Goal: Information Seeking & Learning: Stay updated

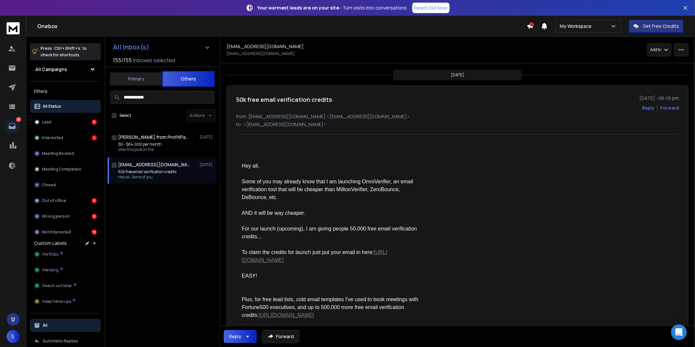
scroll to position [145, 0]
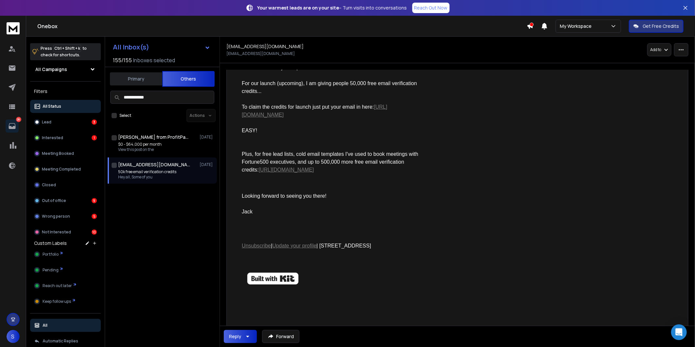
click at [166, 95] on input "**********" at bounding box center [162, 97] width 104 height 13
type input "*"
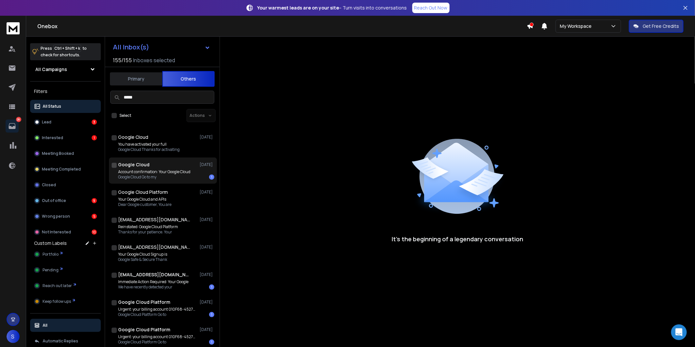
type input "*****"
click at [171, 175] on p "Google Cloud Go to my" at bounding box center [154, 176] width 72 height 5
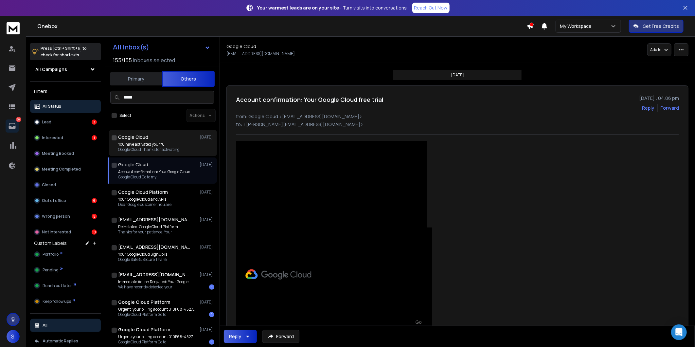
click at [175, 151] on p "Google Cloud Thanks for activating" at bounding box center [149, 149] width 62 height 5
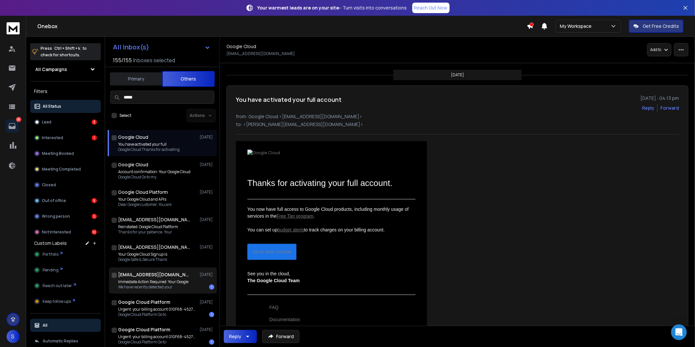
click at [184, 277] on h1 "[EMAIL_ADDRESS][DOMAIN_NAME]" at bounding box center [154, 274] width 72 height 7
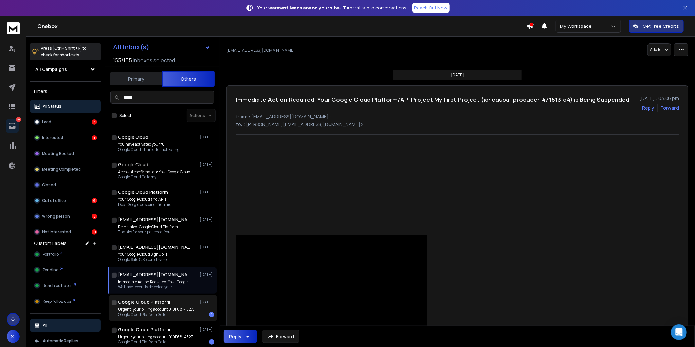
click at [165, 311] on p "Urgent: your billing account 010F68-45272C-525430" at bounding box center [157, 309] width 79 height 5
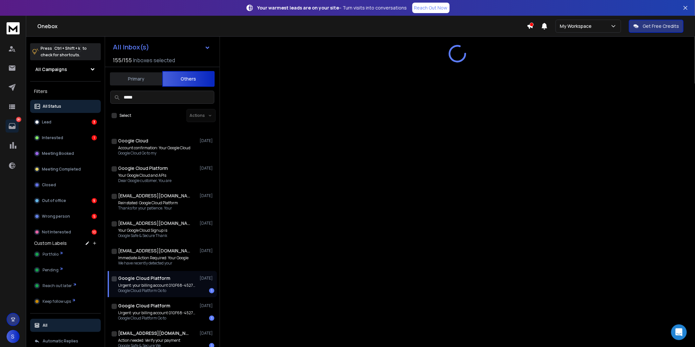
scroll to position [73, 0]
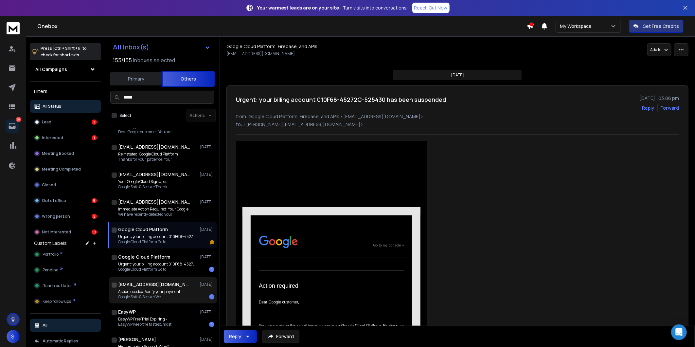
click at [171, 291] on p "Action needed: Verify your payment" at bounding box center [149, 291] width 62 height 5
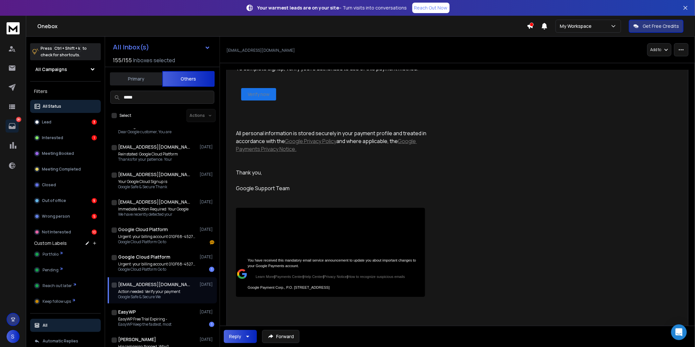
scroll to position [0, 0]
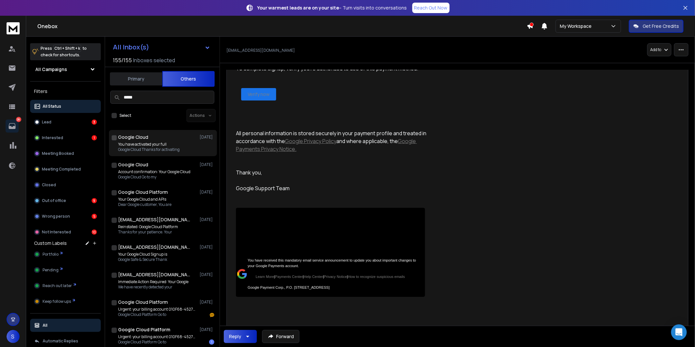
click at [165, 134] on div "Google Cloud [DATE]" at bounding box center [166, 137] width 96 height 7
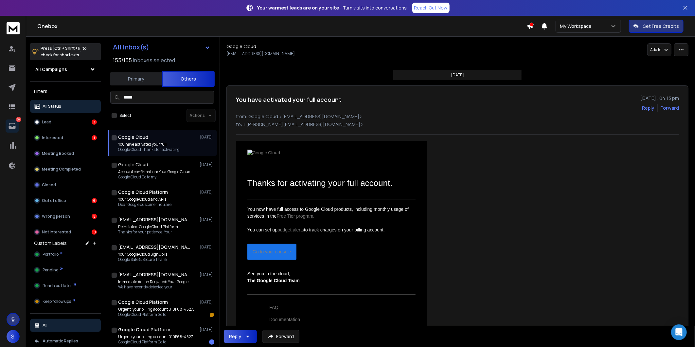
click at [158, 81] on button "Primary" at bounding box center [136, 79] width 52 height 14
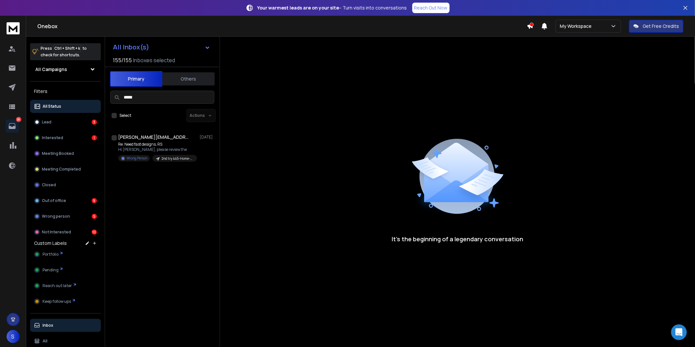
click at [173, 91] on input "*****" at bounding box center [162, 97] width 104 height 13
click at [184, 80] on button "Others" at bounding box center [188, 79] width 52 height 14
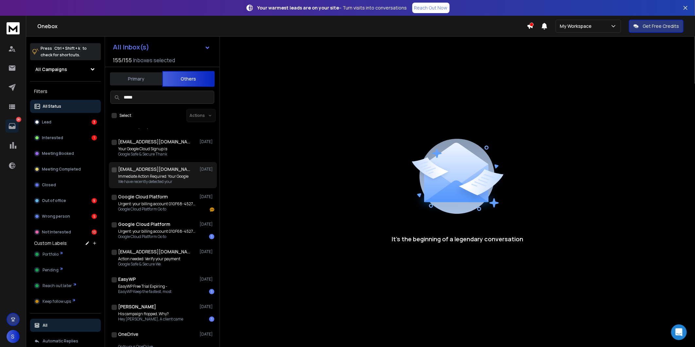
scroll to position [109, 0]
